Goal: Task Accomplishment & Management: Use online tool/utility

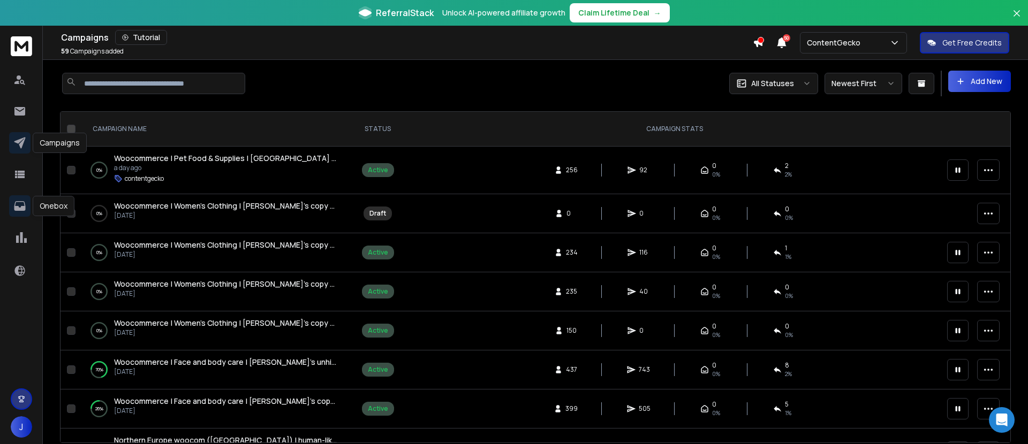
click at [13, 204] on icon at bounding box center [19, 206] width 13 height 13
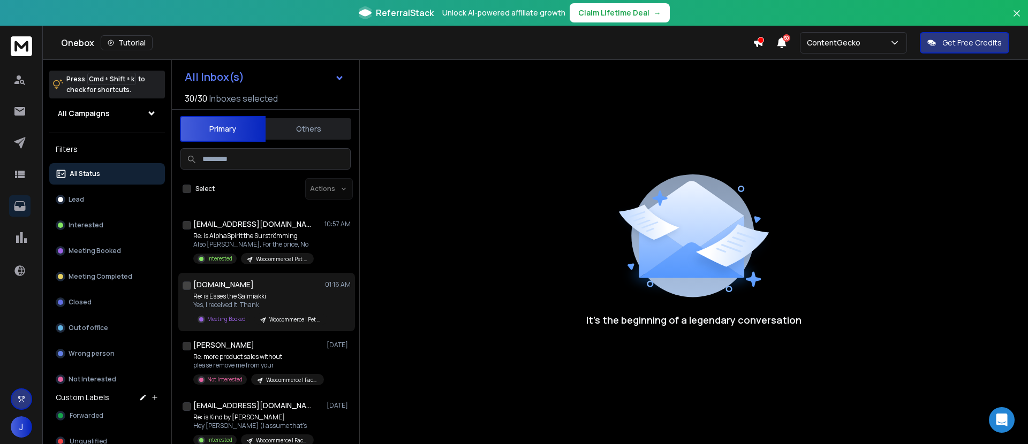
scroll to position [43, 0]
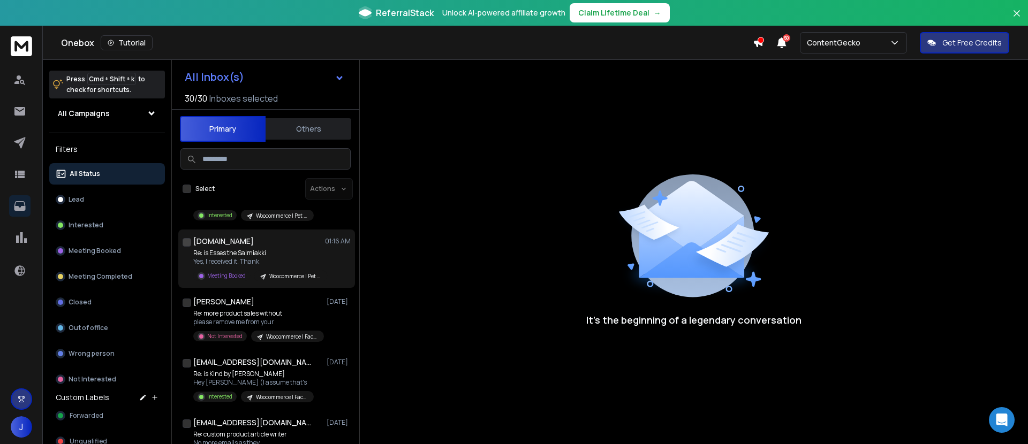
click at [252, 260] on p "Yes, I received it. Thank" at bounding box center [257, 261] width 128 height 9
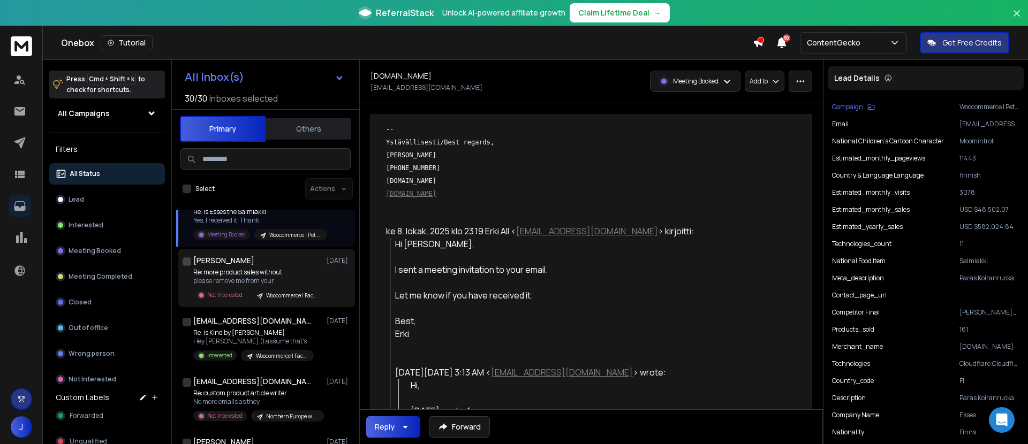
scroll to position [86, 0]
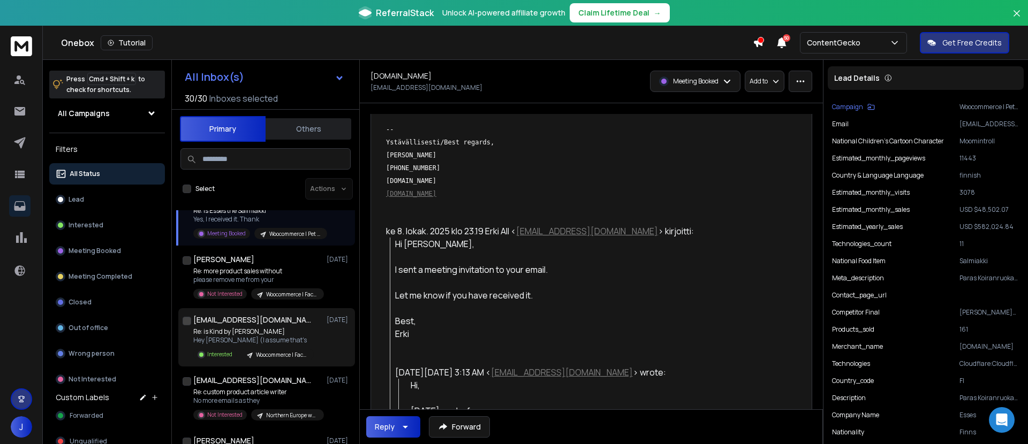
click at [316, 327] on div "info@kindbyjulia.se 08 Oct Re: is Kind by Julia Hey Julia (I assume that's Inte…" at bounding box center [271, 337] width 157 height 45
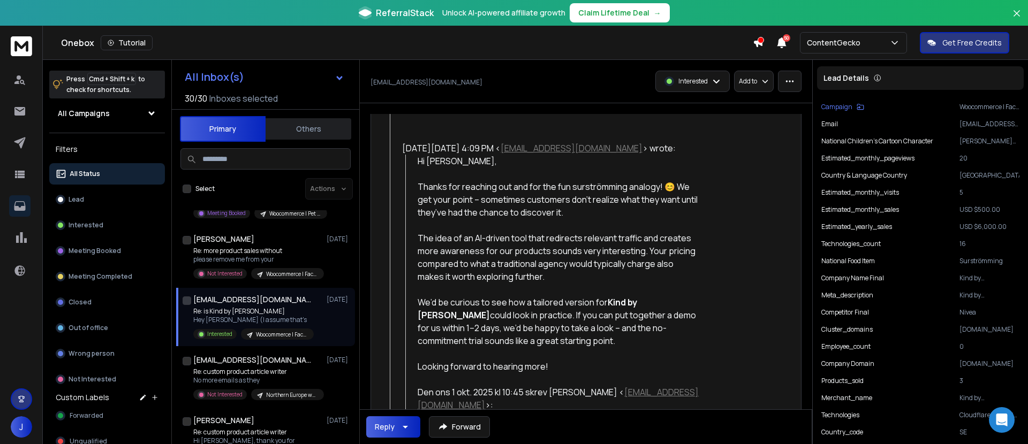
scroll to position [107, 0]
